Goal: Task Accomplishment & Management: Manage account settings

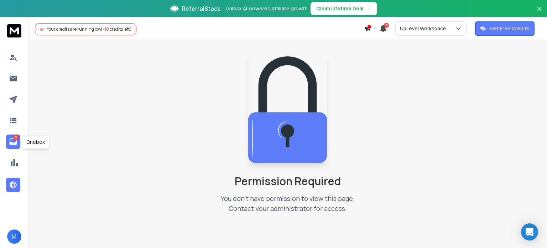
click at [17, 140] on link "5" at bounding box center [13, 141] width 14 height 14
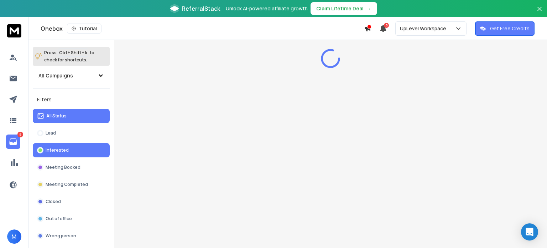
click at [61, 149] on p "Interested" at bounding box center [57, 150] width 23 height 6
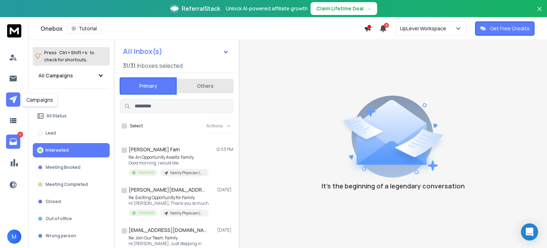
click at [10, 103] on icon at bounding box center [13, 99] width 9 height 9
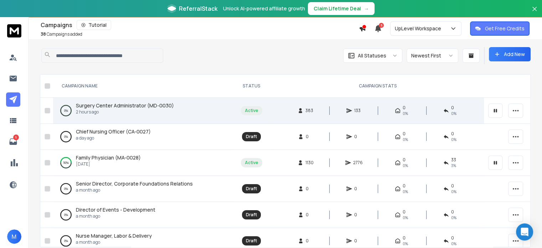
click at [121, 121] on td "0 % Surgery Center Administrator (MD-0030) 2 hours ago" at bounding box center [142, 111] width 178 height 26
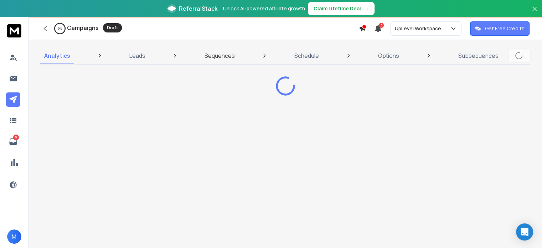
click at [218, 54] on p "Sequences" at bounding box center [219, 55] width 30 height 9
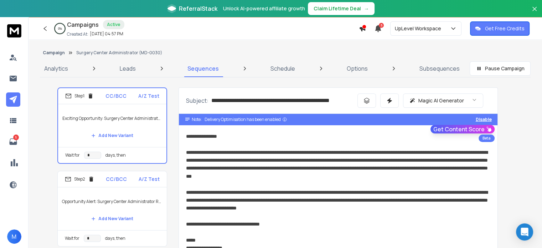
click at [119, 123] on p "Exciting Opportunity: Surgery Center Administrator Role" at bounding box center [112, 118] width 100 height 20
click at [13, 141] on icon at bounding box center [13, 141] width 9 height 9
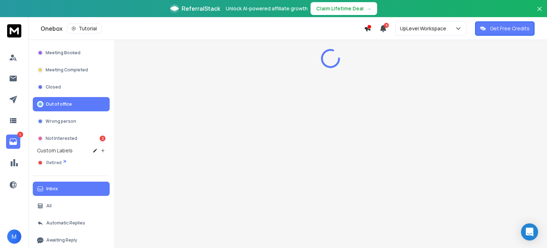
scroll to position [142, 0]
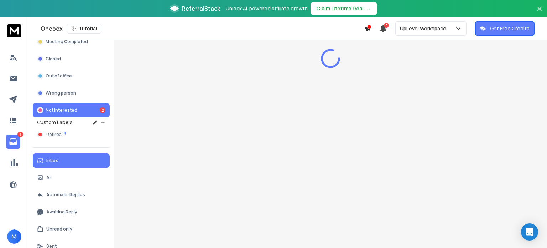
click at [63, 108] on p "Not Interested" at bounding box center [62, 110] width 32 height 6
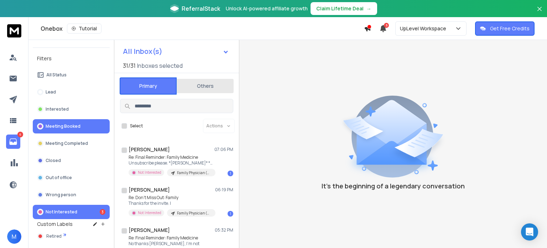
scroll to position [36, 0]
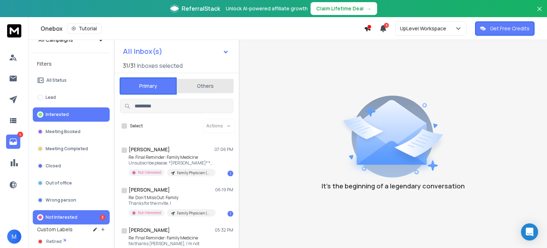
click at [62, 114] on p "Interested" at bounding box center [57, 114] width 23 height 6
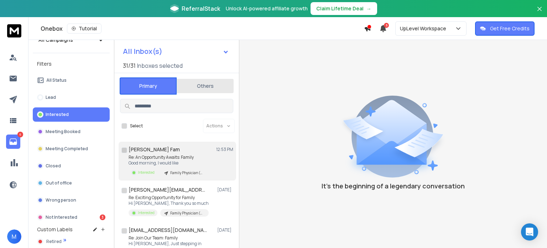
click at [154, 164] on p "Good morning, I would like" at bounding box center [169, 163] width 80 height 6
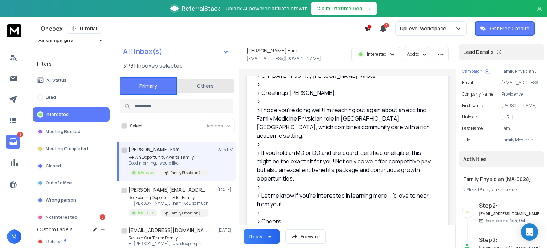
scroll to position [178, 0]
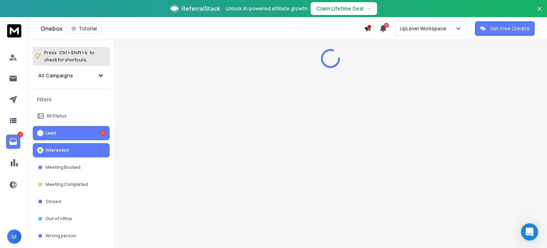
click at [77, 137] on button "Lead 1" at bounding box center [71, 133] width 77 height 14
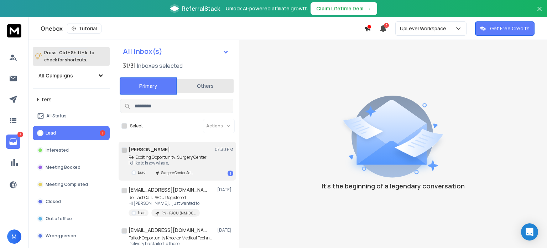
click at [202, 161] on p "I’d like to know where," at bounding box center [168, 163] width 78 height 6
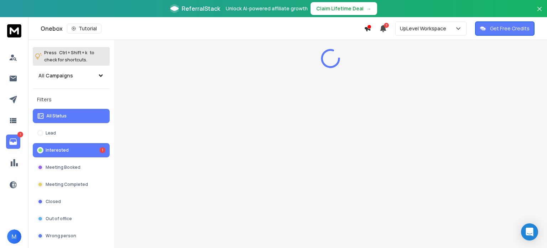
click at [79, 152] on button "Interested 1" at bounding box center [71, 150] width 77 height 14
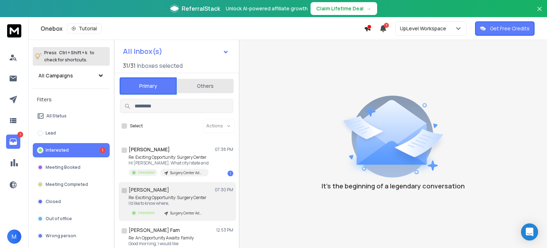
click at [173, 194] on div "Andrea Toogood 07:30 PM Re: Exciting Opportunity: Surgery Center I’d like to kn…" at bounding box center [181, 201] width 105 height 30
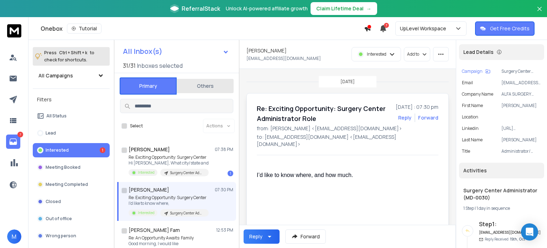
drag, startPoint x: 255, startPoint y: 173, endPoint x: 371, endPoint y: 175, distance: 116.5
copy div "I’d like to know where, and how much."
click at [509, 129] on p "[URL][DOMAIN_NAME][PERSON_NAME]" at bounding box center [521, 128] width 40 height 6
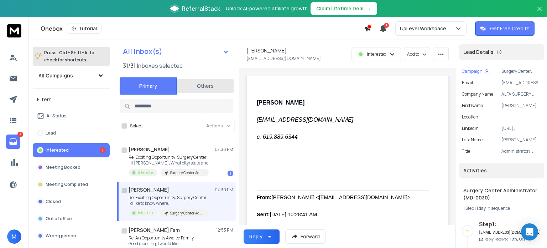
scroll to position [142, 0]
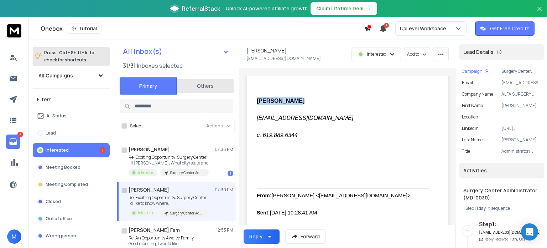
drag, startPoint x: 257, startPoint y: 101, endPoint x: 308, endPoint y: 102, distance: 51.3
copy b "[PERSON_NAME]"
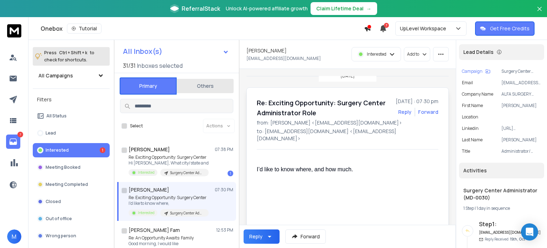
scroll to position [0, 0]
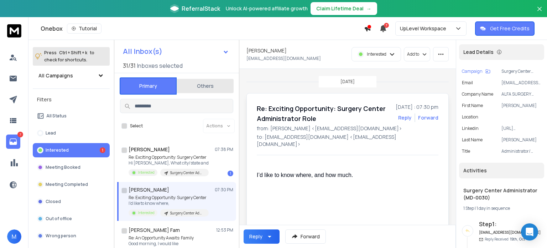
click at [68, 152] on button "Interested 1" at bounding box center [71, 150] width 77 height 14
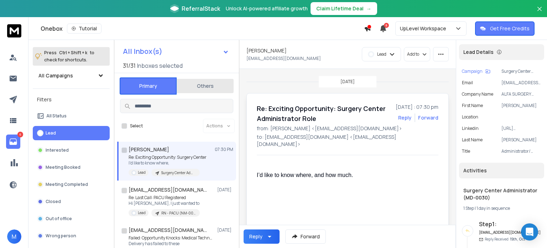
click at [507, 126] on p "[URL][DOMAIN_NAME][PERSON_NAME]" at bounding box center [521, 128] width 40 height 6
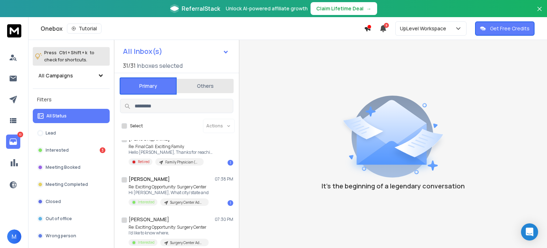
scroll to position [84, 0]
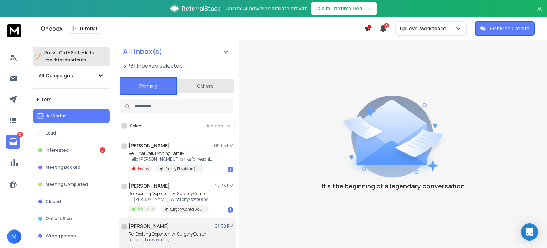
click at [187, 228] on div "[PERSON_NAME] 07:30 PM" at bounding box center [181, 225] width 105 height 7
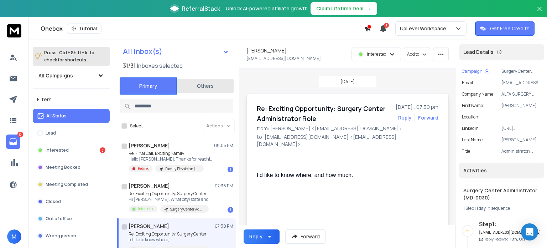
click at [187, 228] on div "[PERSON_NAME] 07:30 PM" at bounding box center [181, 225] width 105 height 7
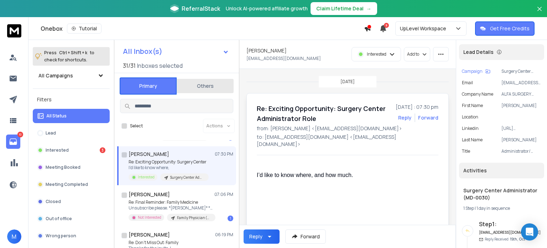
scroll to position [156, 0]
click at [161, 159] on div "[PERSON_NAME] 07:30 PM Re: Exciting Opportunity: Surgery Center I’d like to kno…" at bounding box center [181, 166] width 105 height 30
click at [520, 129] on p "[URL][DOMAIN_NAME][PERSON_NAME]" at bounding box center [521, 128] width 40 height 6
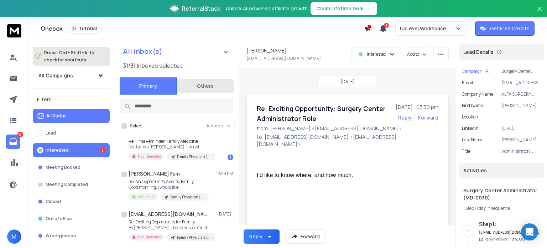
scroll to position [298, 0]
click at [84, 150] on button "Interested 3" at bounding box center [71, 150] width 77 height 14
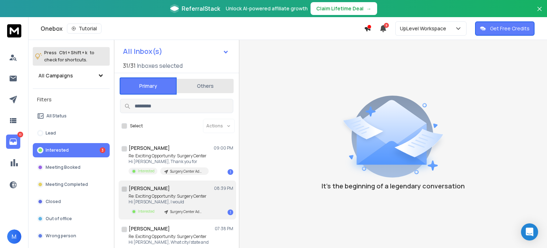
scroll to position [0, 0]
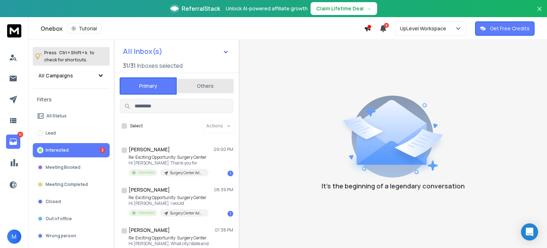
click at [264, 144] on div "It’s the beginning of a legendary conversation" at bounding box center [393, 145] width 308 height 210
